Goal: Task Accomplishment & Management: Manage account settings

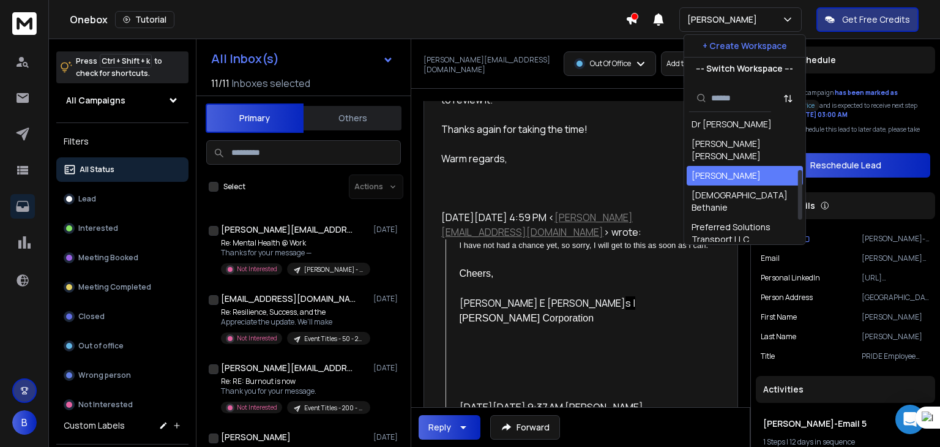
scroll to position [176, 0]
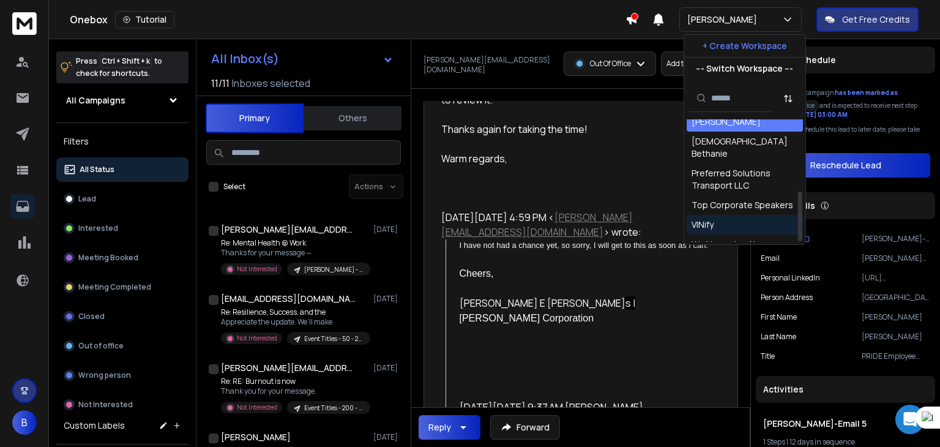
click at [718, 215] on div "VINify" at bounding box center [745, 225] width 116 height 20
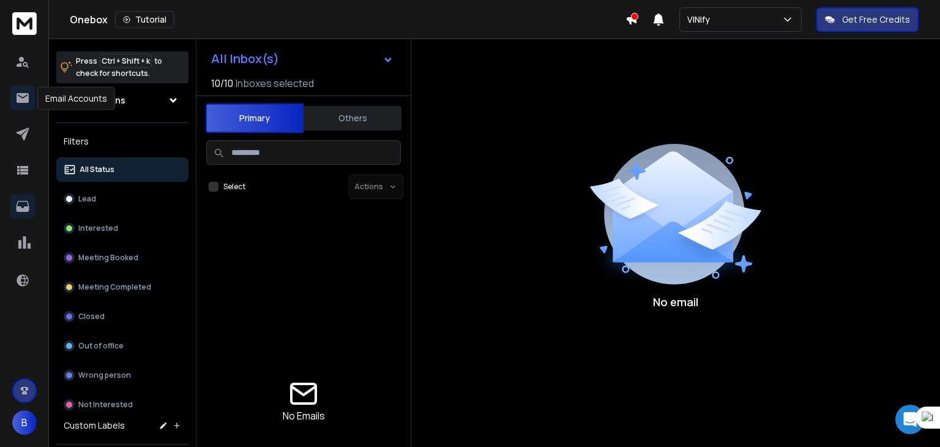
click at [31, 96] on link at bounding box center [22, 98] width 24 height 24
